Goal: Task Accomplishment & Management: Manage account settings

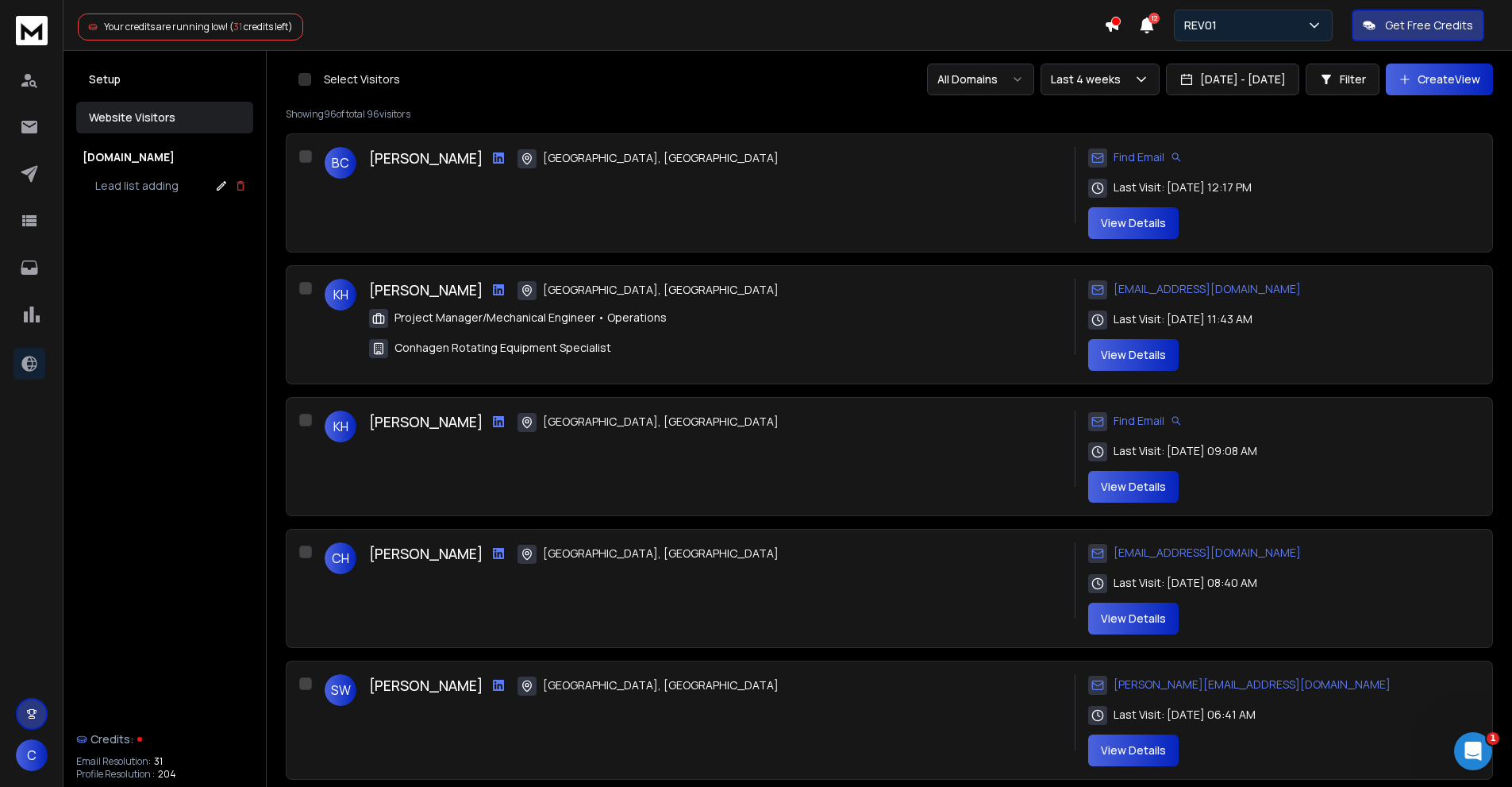
click at [1266, 33] on button "REV01" at bounding box center [1253, 25] width 158 height 31
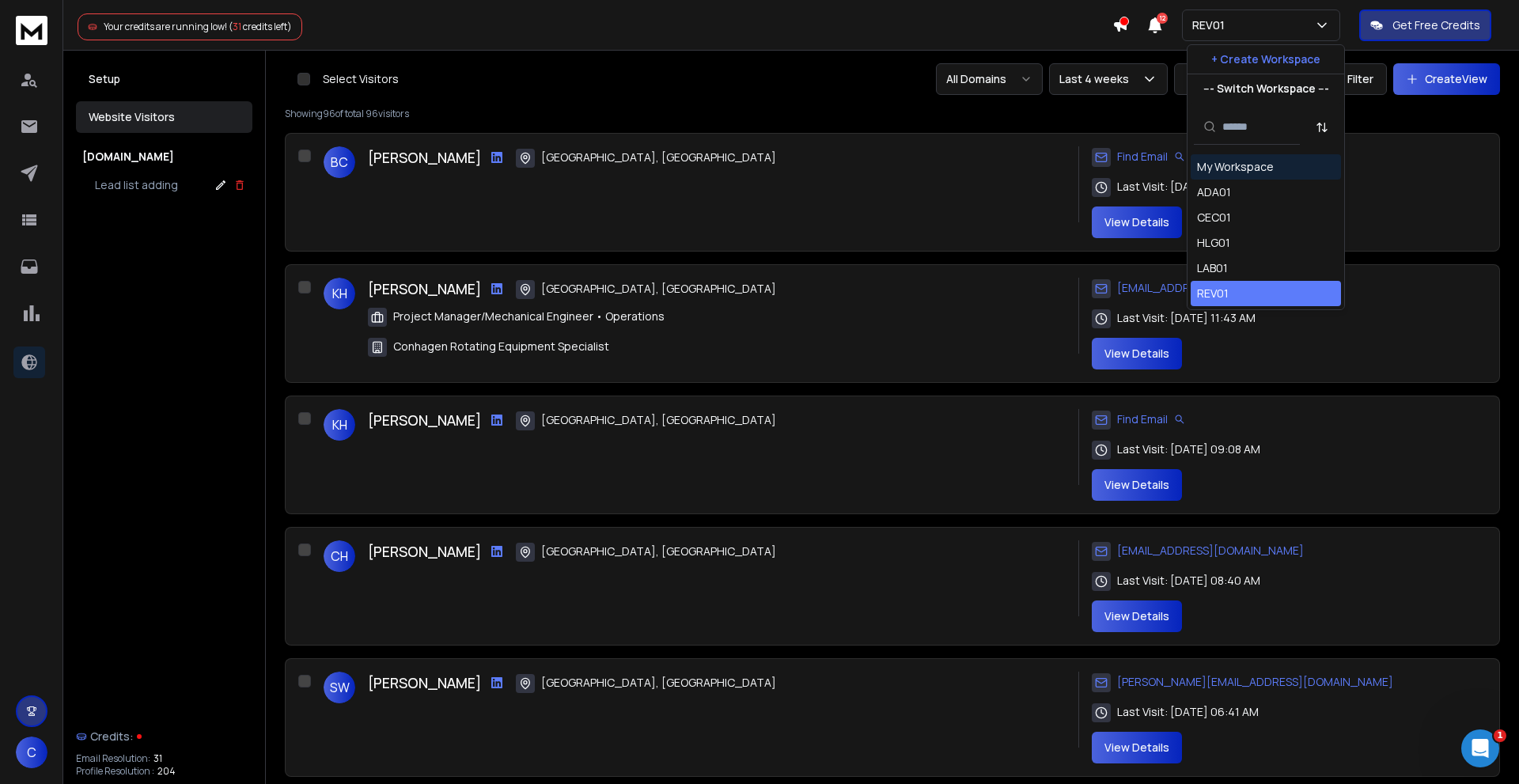
click at [1243, 173] on div "My Workspace" at bounding box center [1235, 166] width 77 height 16
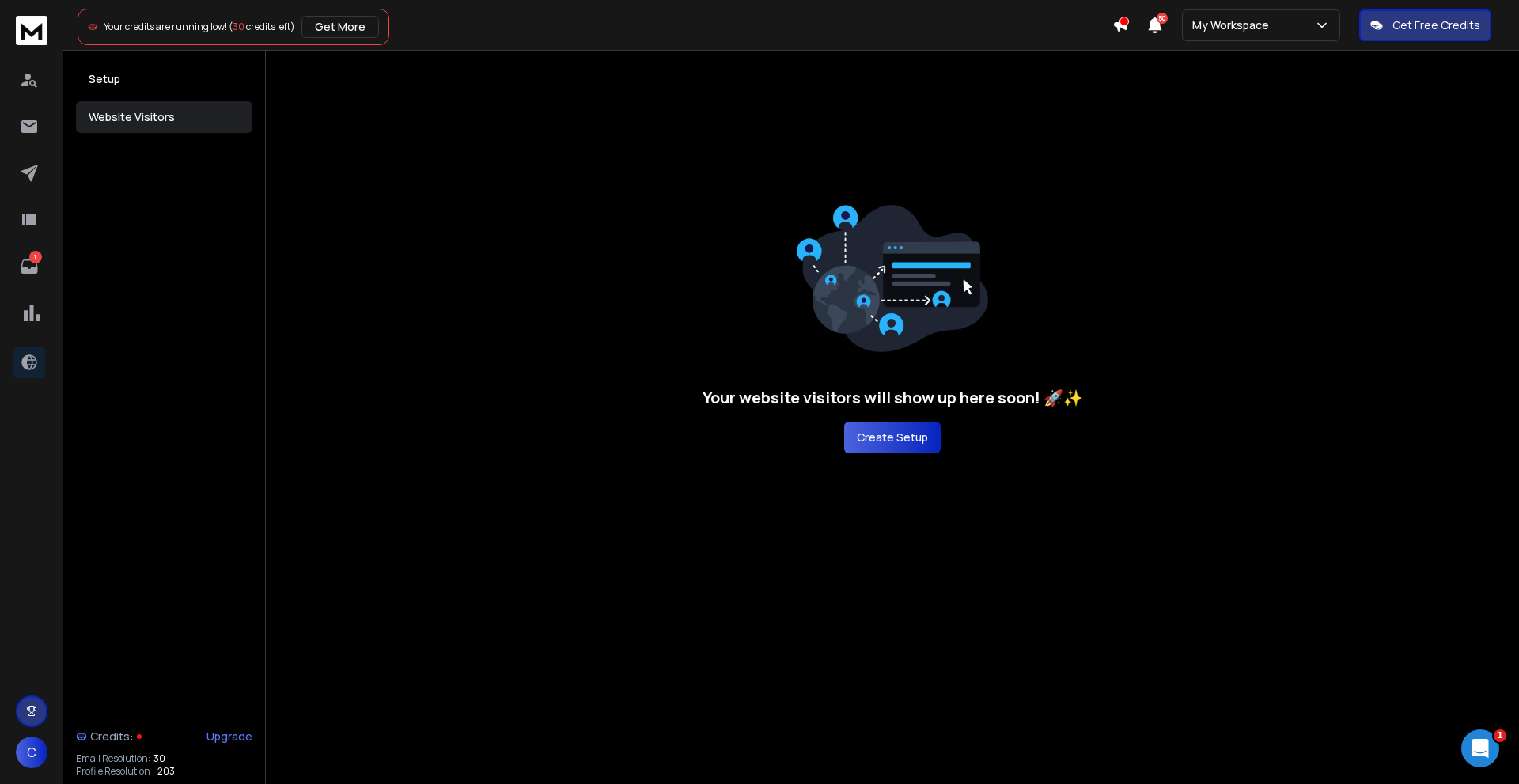
click at [12, 264] on div "1 C" at bounding box center [31, 392] width 63 height 784
click at [14, 262] on link "1" at bounding box center [28, 265] width 31 height 31
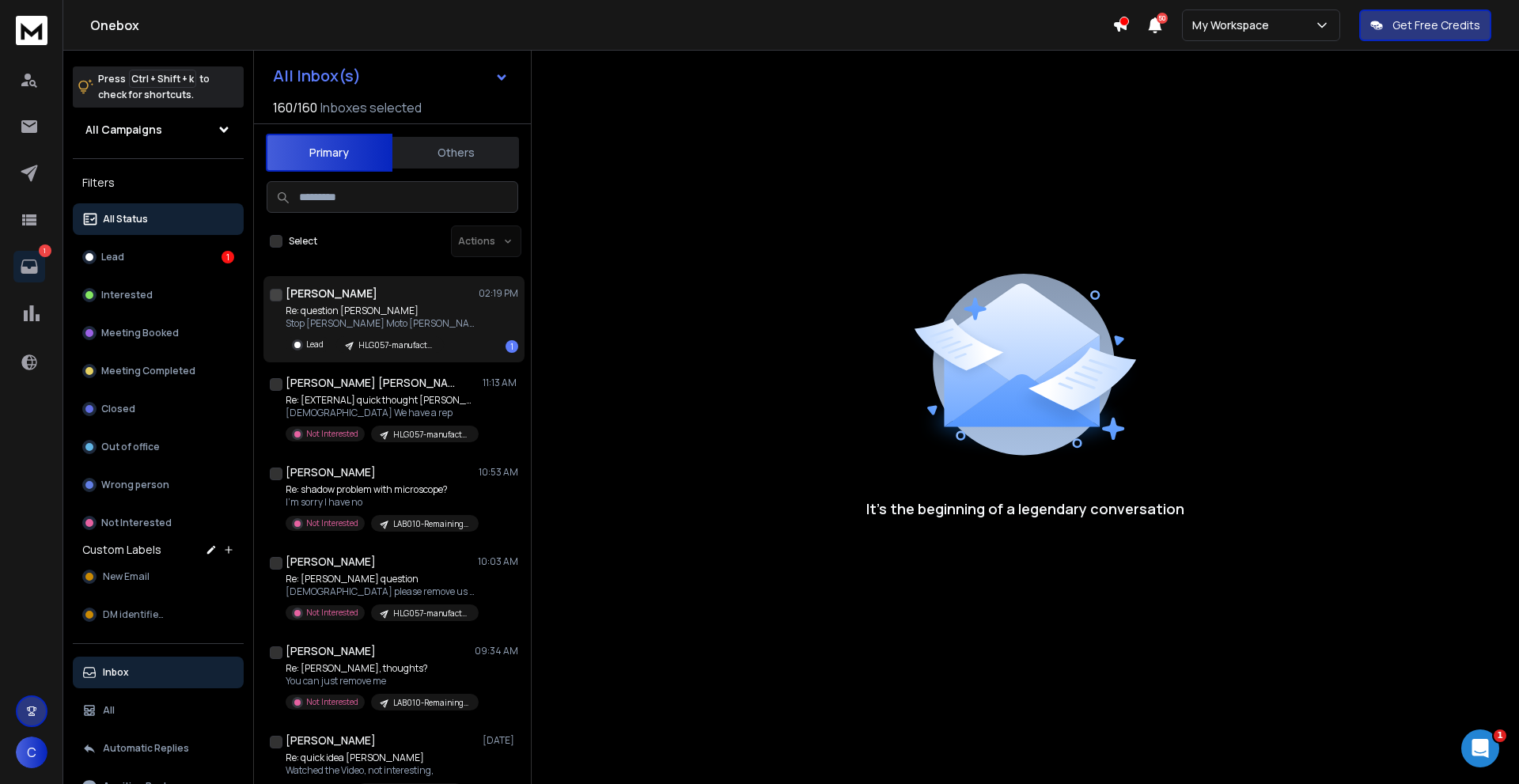
click at [412, 309] on p "Re: question [PERSON_NAME]" at bounding box center [380, 310] width 190 height 12
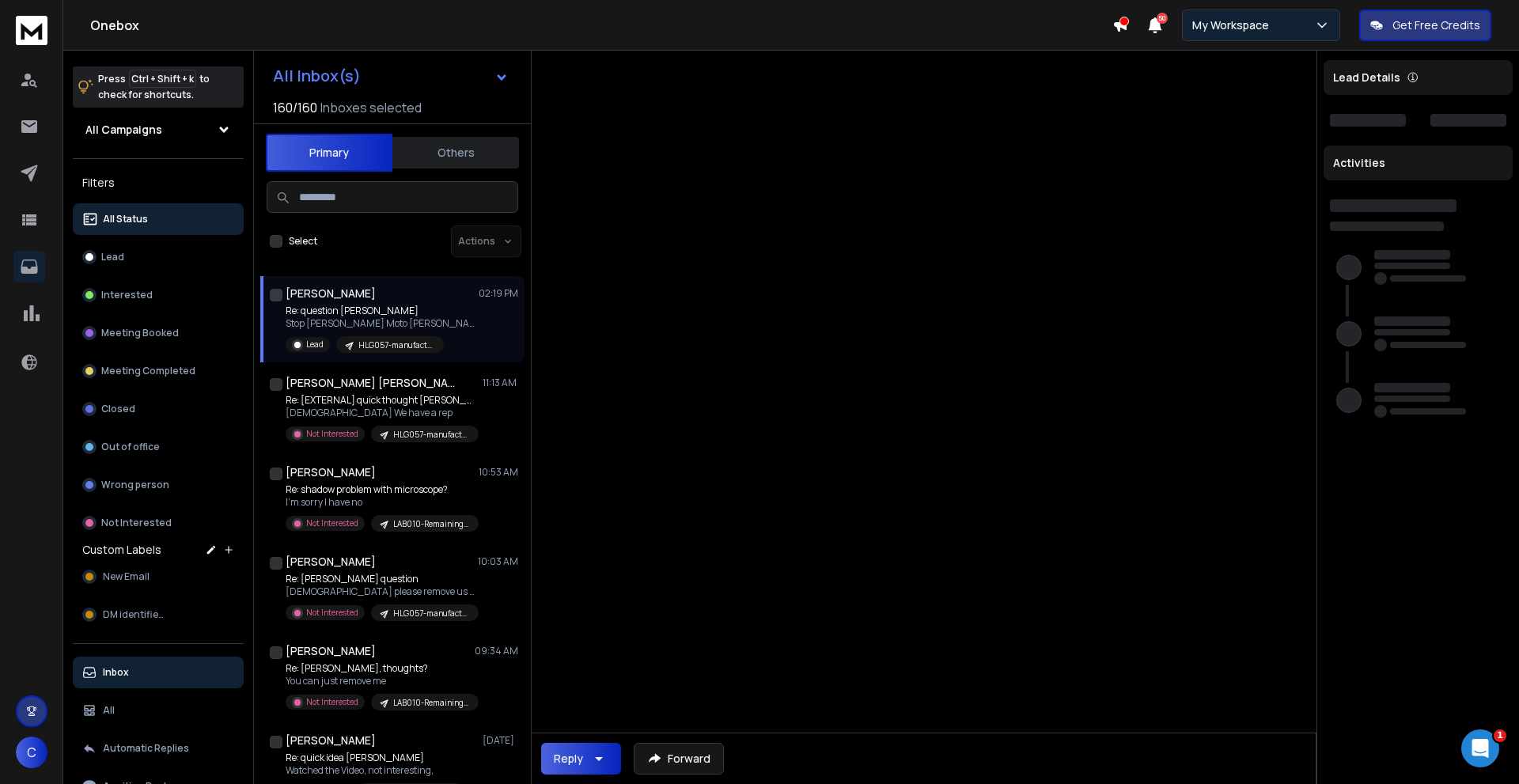
click at [1287, 22] on div "My Workspace" at bounding box center [1261, 25] width 138 height 16
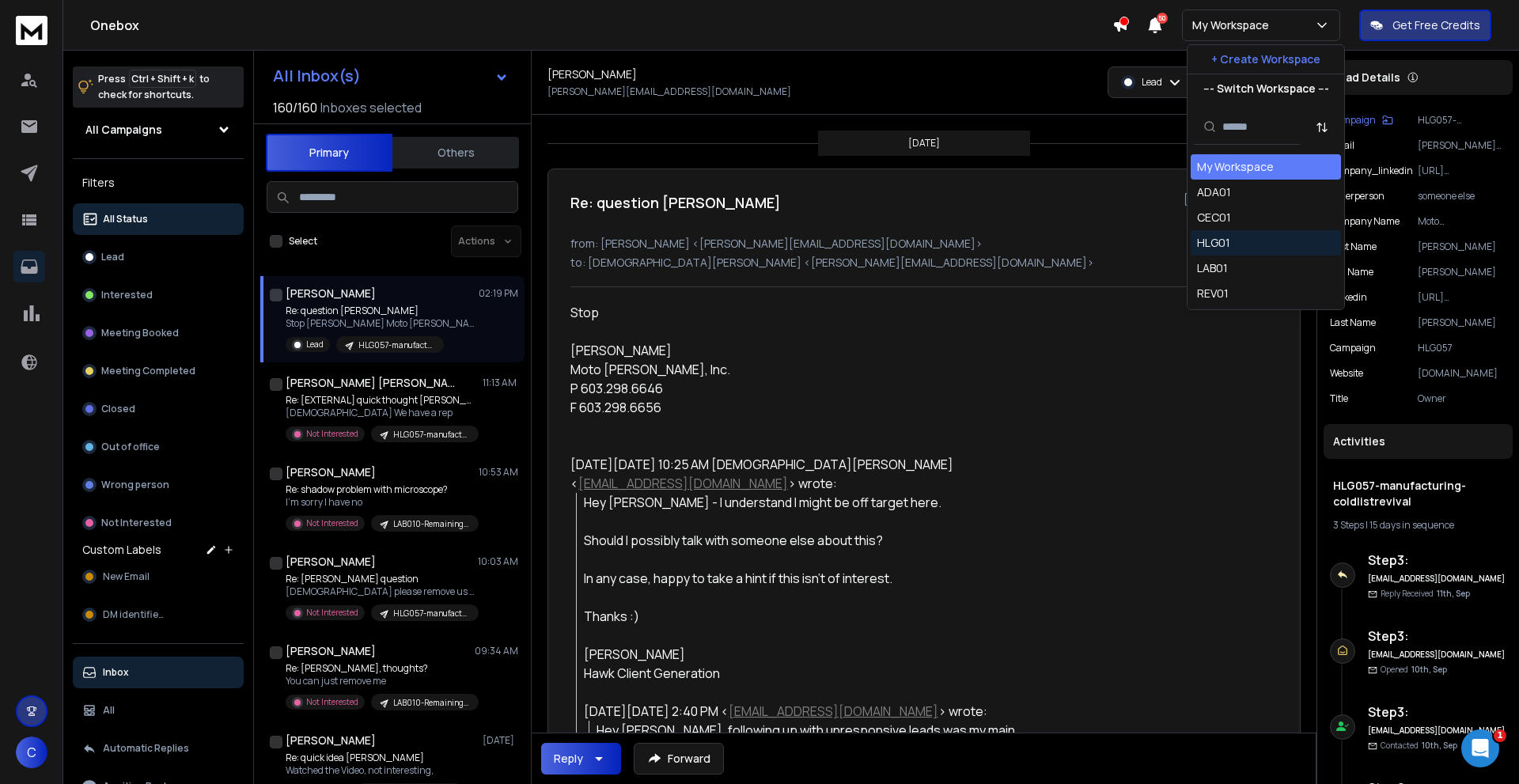
click at [1242, 246] on div "HLG01" at bounding box center [1265, 243] width 150 height 26
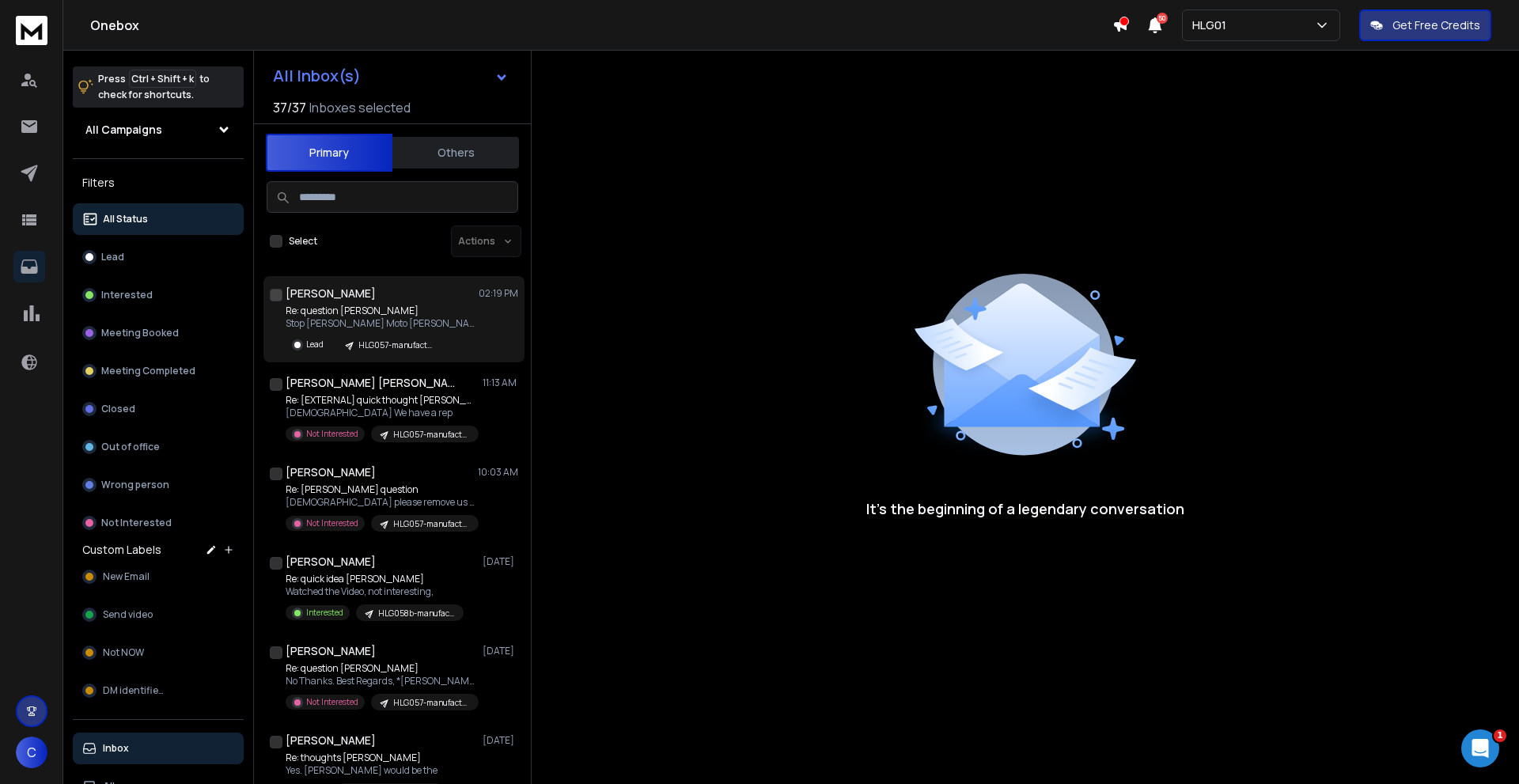
click at [426, 319] on p "Stop [PERSON_NAME] Moto [PERSON_NAME]," at bounding box center [380, 323] width 190 height 12
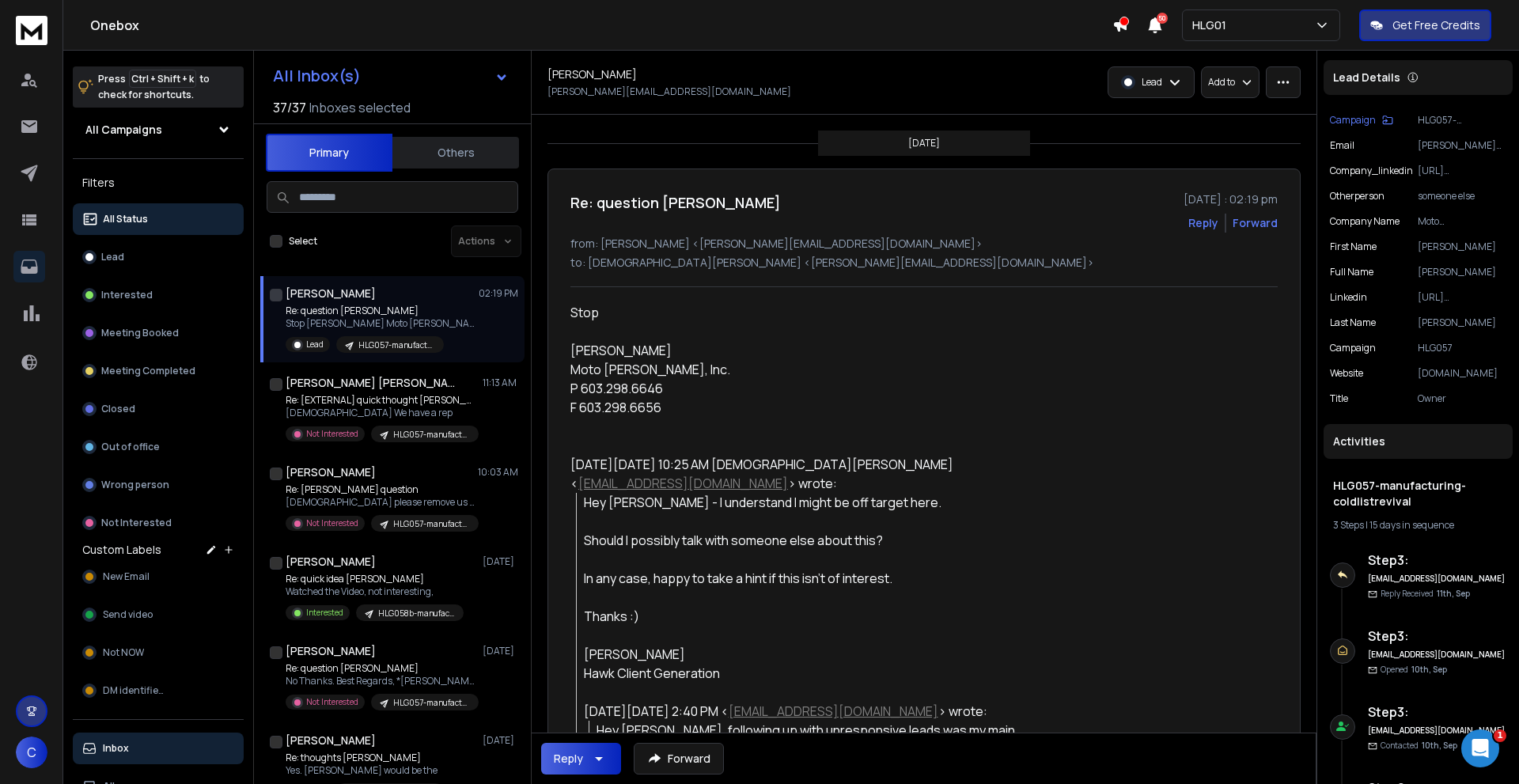
click at [1157, 86] on p "Lead" at bounding box center [1152, 81] width 21 height 12
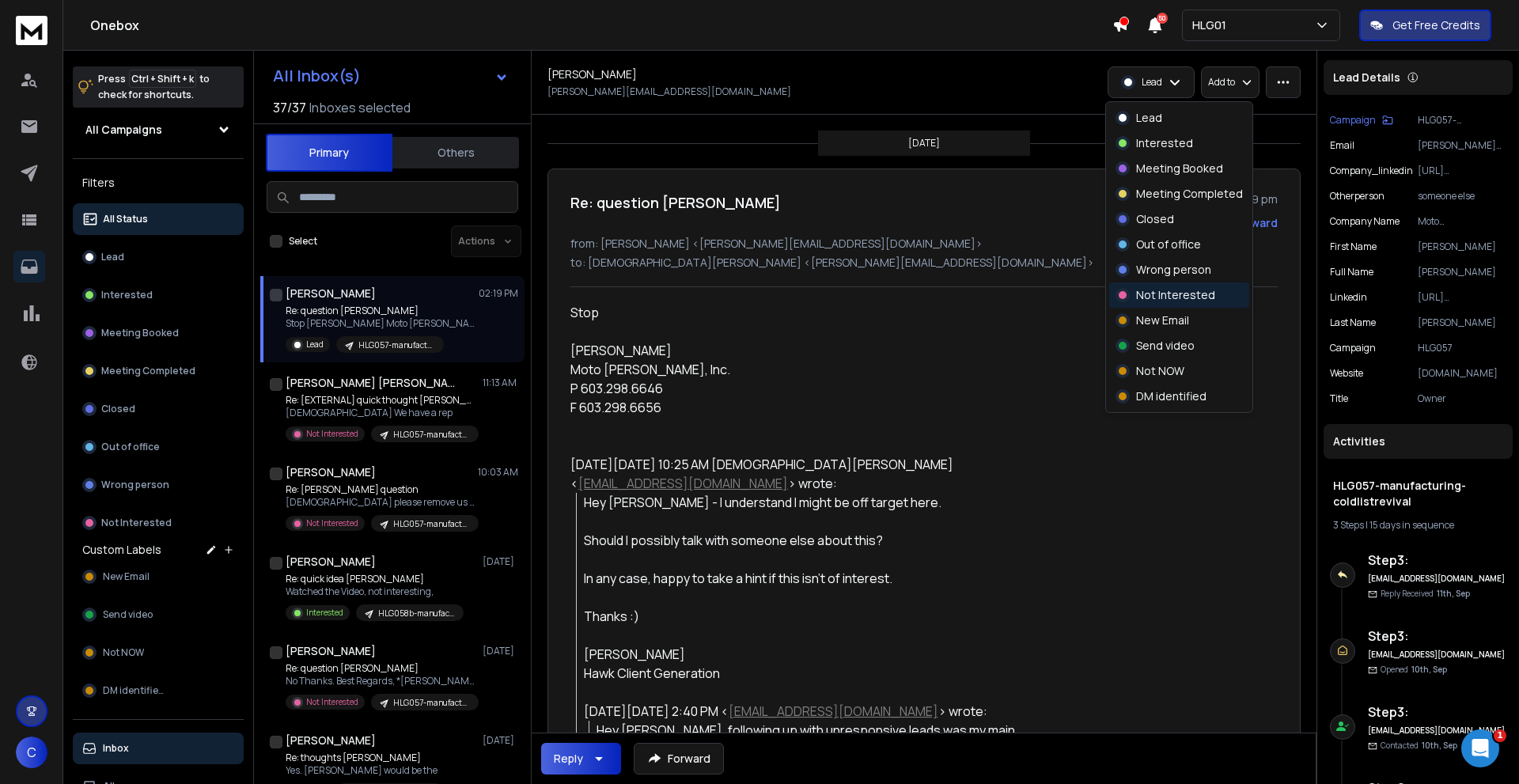
click at [1176, 296] on p "Not Interested" at bounding box center [1176, 295] width 79 height 16
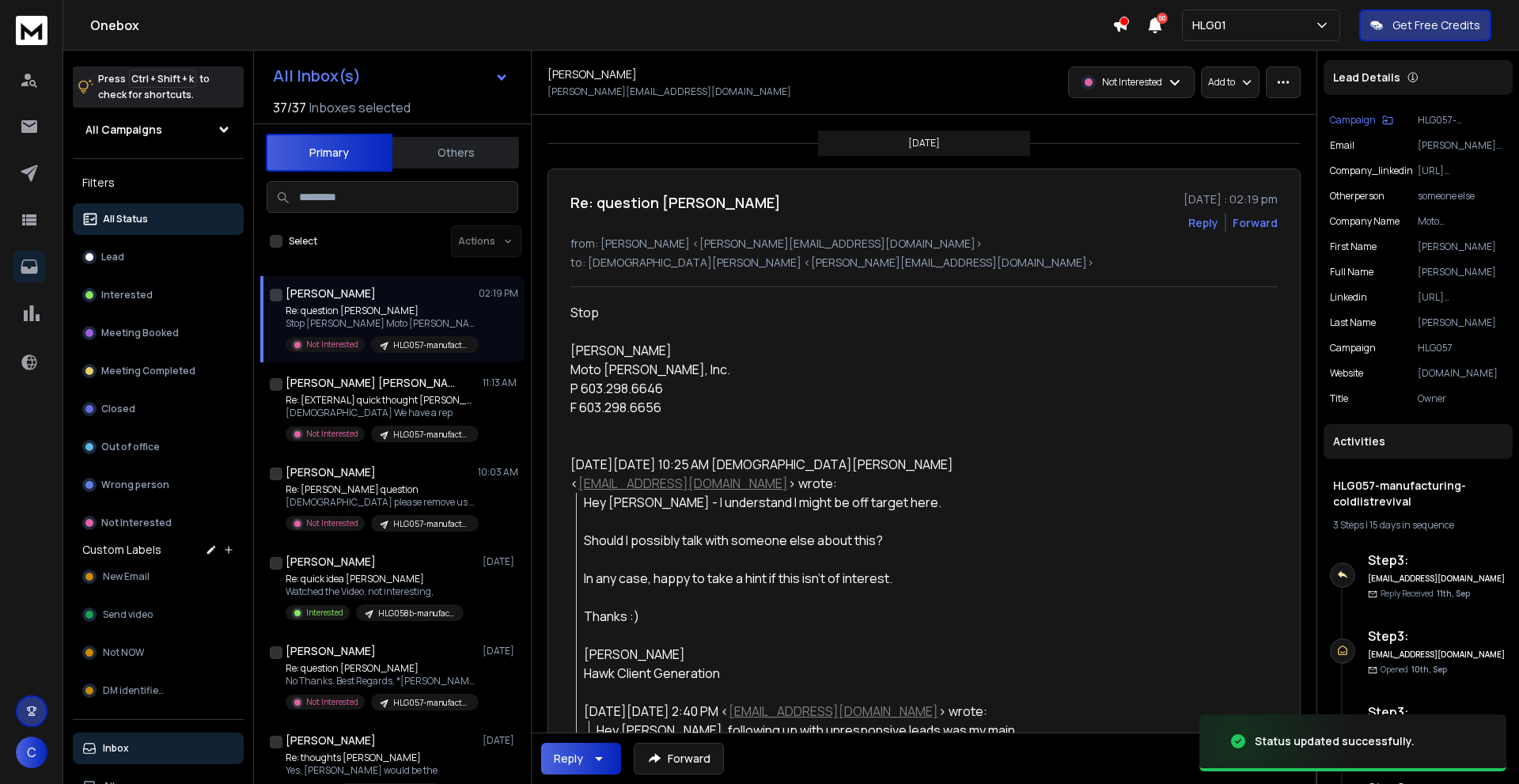
click at [412, 157] on button "Others" at bounding box center [455, 152] width 127 height 35
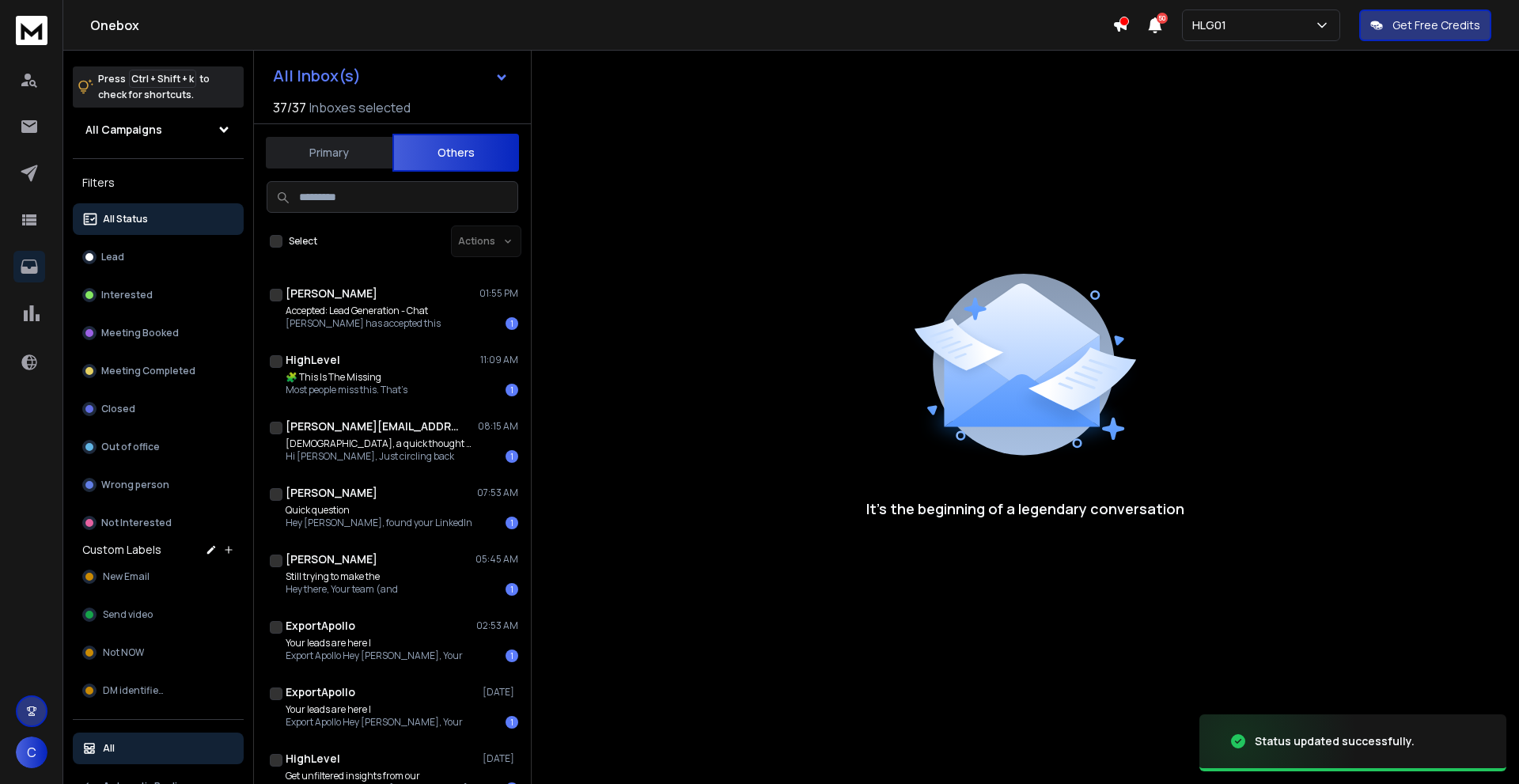
click at [343, 155] on button "Primary" at bounding box center [329, 152] width 127 height 35
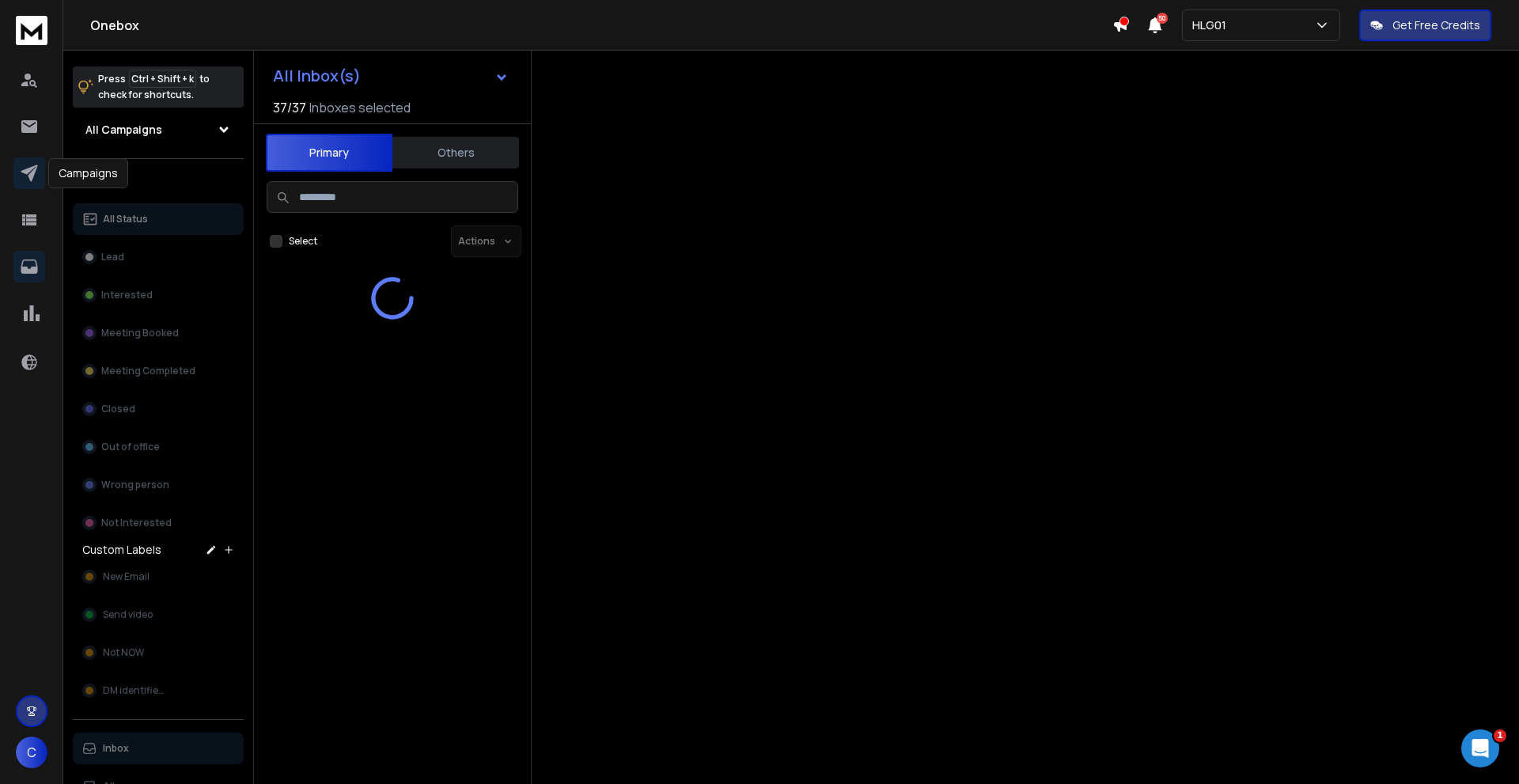
click at [39, 179] on link at bounding box center [28, 173] width 31 height 31
